Goal: Information Seeking & Learning: Find contact information

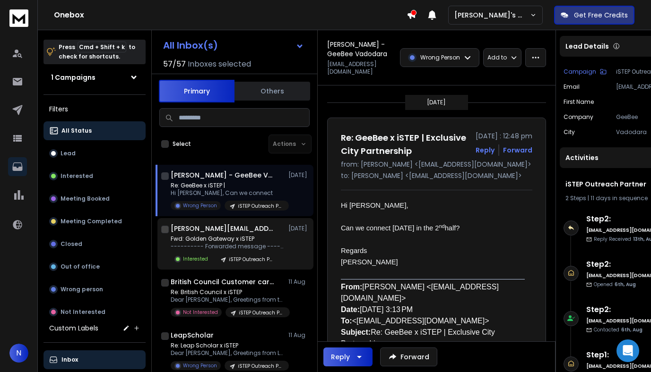
click at [232, 239] on p "Fwd: Golden Gateway x iSTEP" at bounding box center [227, 239] width 113 height 8
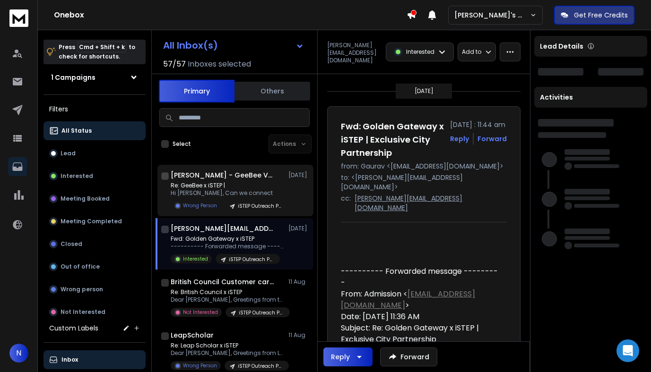
click at [235, 182] on p "Re: GeeBee x iSTEP |" at bounding box center [227, 186] width 113 height 8
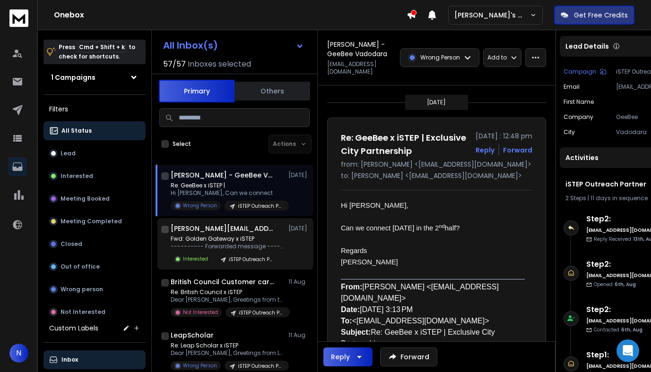
click at [212, 240] on p "Fwd: Golden Gateway x iSTEP" at bounding box center [227, 239] width 113 height 8
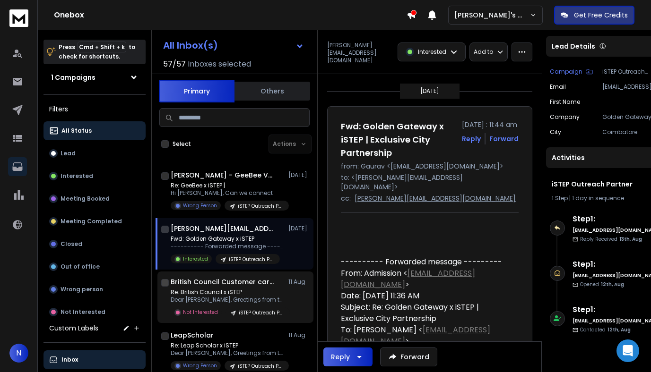
click at [209, 306] on div "Re: British Council x iSTEP Dear [PERSON_NAME], Greetings from the Not Interest…" at bounding box center [230, 303] width 119 height 29
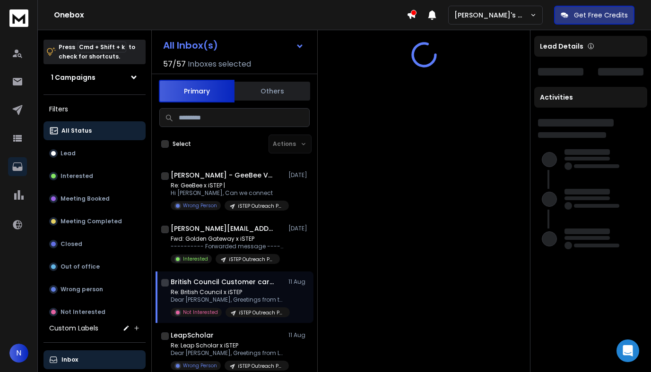
scroll to position [49, 0]
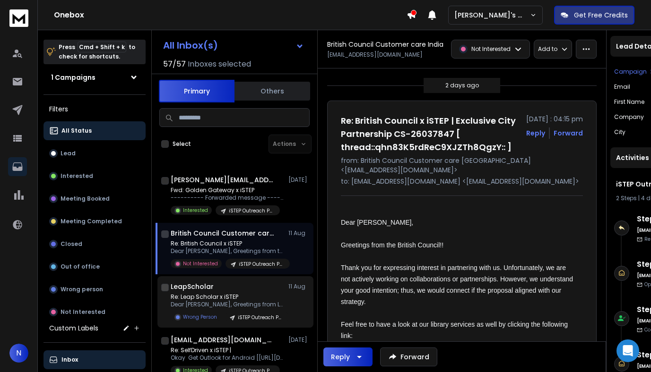
click at [219, 289] on div "LeapScholar [DATE]" at bounding box center [240, 286] width 139 height 9
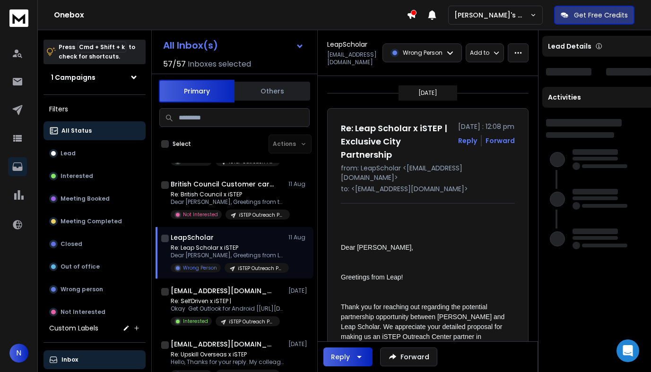
click at [219, 289] on h1 "[EMAIL_ADDRESS][DOMAIN_NAME]" at bounding box center [223, 290] width 104 height 9
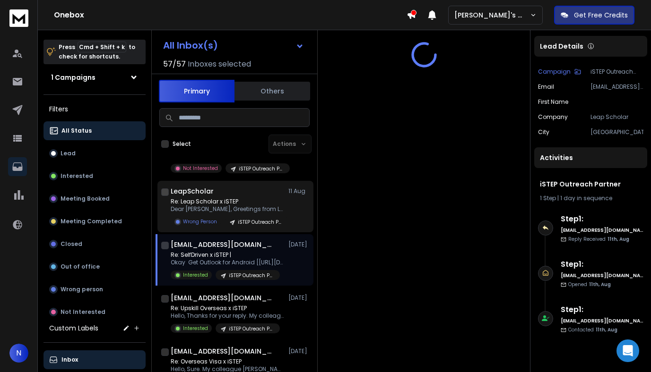
click at [219, 289] on div "[EMAIL_ADDRESS][DOMAIN_NAME] [DATE] Re: Upskill Overseas x iSTEP Hello, Thanks …" at bounding box center [235, 314] width 156 height 52
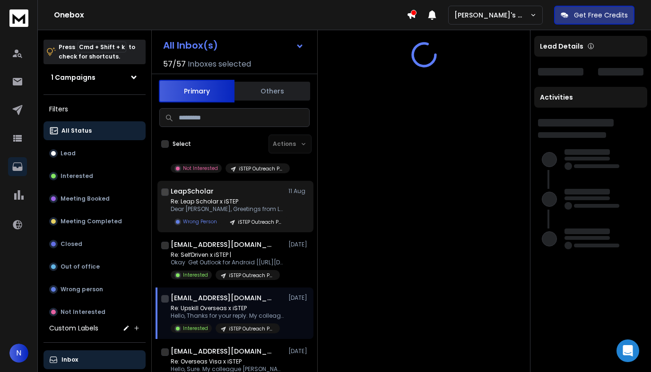
scroll to position [192, 0]
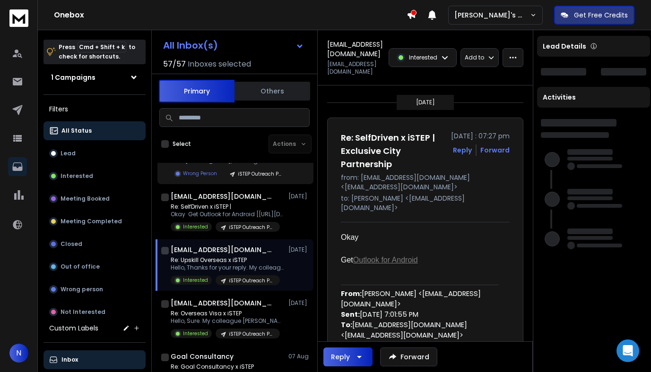
click at [219, 289] on div "[EMAIL_ADDRESS][DOMAIN_NAME] [DATE] Re: Upskill Overseas x iSTEP Hello, Thanks …" at bounding box center [235, 266] width 156 height 52
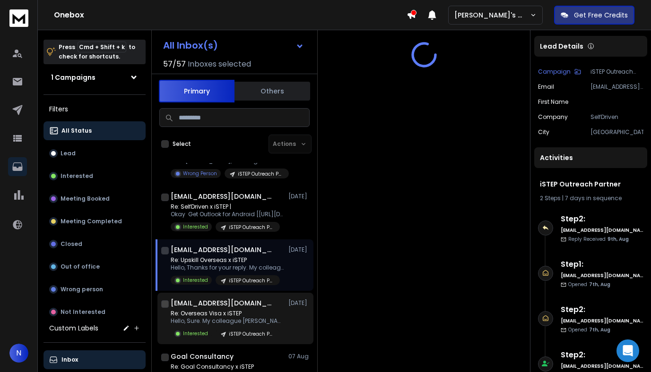
click at [217, 302] on h1 "[EMAIL_ADDRESS][DOMAIN_NAME]" at bounding box center [223, 303] width 104 height 9
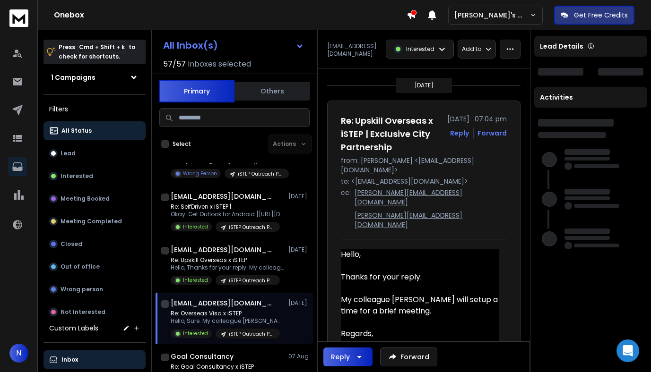
scroll to position [0, 0]
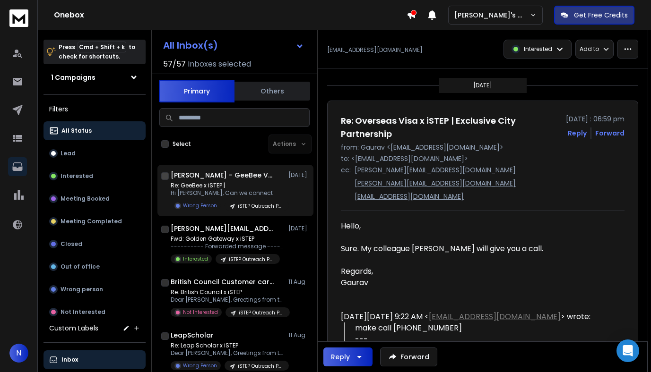
click at [228, 185] on p "Re: GeeBee x iSTEP |" at bounding box center [227, 186] width 113 height 8
